Goal: Task Accomplishment & Management: Manage account settings

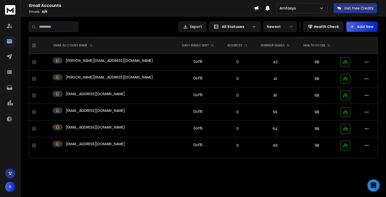
click at [107, 100] on td "[EMAIL_ADDRESS][DOMAIN_NAME]" at bounding box center [111, 95] width 125 height 17
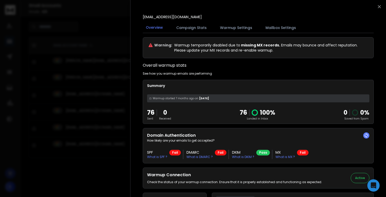
click at [225, 28] on button "Warmup Settings" at bounding box center [236, 27] width 38 height 11
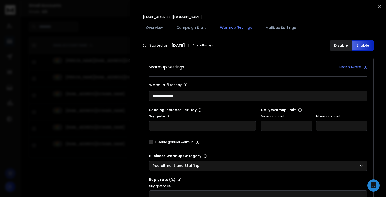
click at [224, 30] on button "Warmup Settings" at bounding box center [236, 28] width 38 height 12
click at [198, 29] on button "Campaign Stats" at bounding box center [191, 27] width 37 height 11
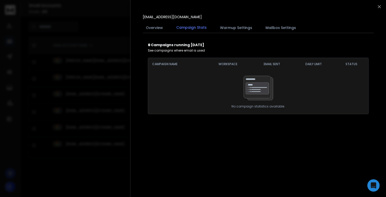
click at [192, 31] on button "Campaign Stats" at bounding box center [191, 28] width 37 height 12
click at [156, 27] on button "Overview" at bounding box center [154, 27] width 23 height 11
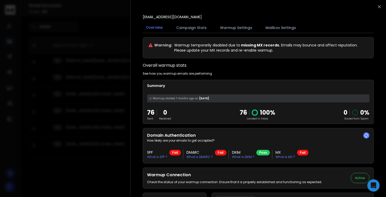
click at [158, 30] on button "Overview" at bounding box center [154, 28] width 23 height 12
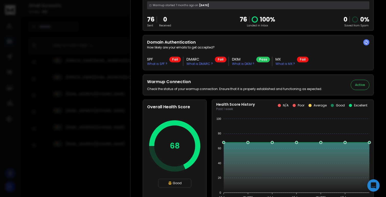
scroll to position [1, 0]
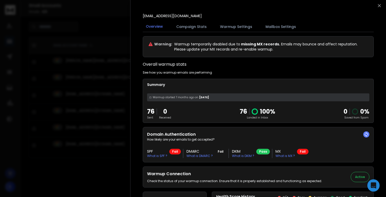
click at [218, 152] on div "Fail" at bounding box center [221, 151] width 12 height 6
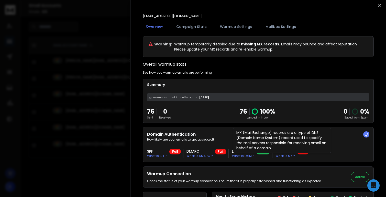
click at [282, 156] on p "What is MX ?" at bounding box center [285, 156] width 19 height 4
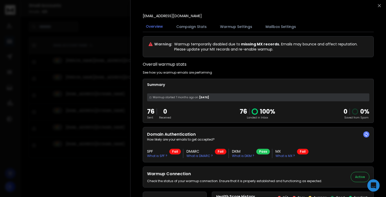
click at [192, 26] on button "Campaign Stats" at bounding box center [191, 26] width 37 height 11
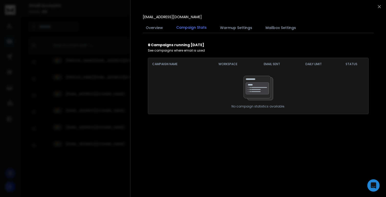
click at [162, 27] on button "Overview" at bounding box center [154, 27] width 23 height 11
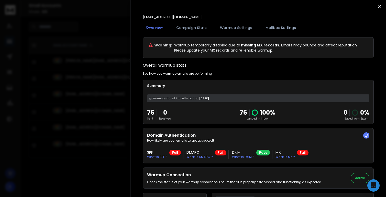
click at [377, 4] on icon "button" at bounding box center [379, 6] width 5 height 5
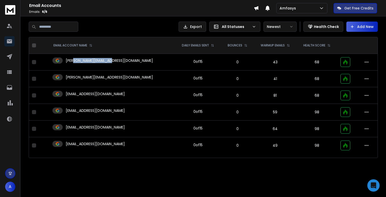
drag, startPoint x: 120, startPoint y: 61, endPoint x: 76, endPoint y: 60, distance: 43.8
click at [76, 60] on div "[PERSON_NAME][EMAIL_ADDRESS][DOMAIN_NAME]" at bounding box center [111, 60] width 119 height 6
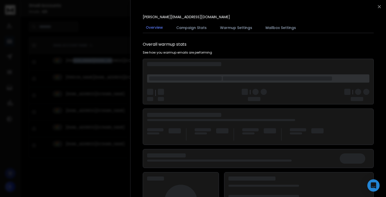
copy p "[DOMAIN_NAME]"
